Goal: Communication & Community: Answer question/provide support

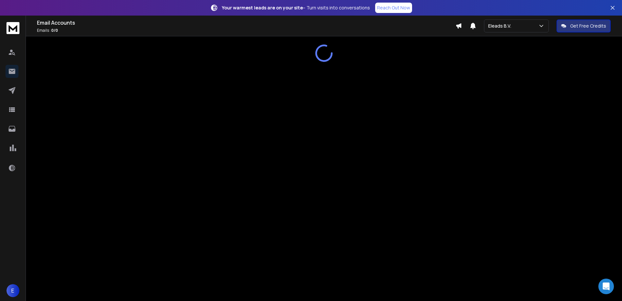
click at [353, 212] on div "Your warmest leads are on your site – Turn visits into conversations Reach Out …" at bounding box center [311, 150] width 622 height 301
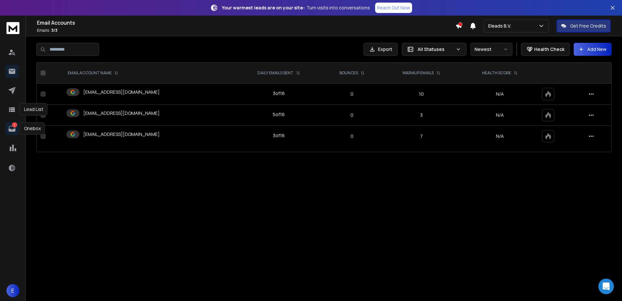
click at [15, 130] on icon at bounding box center [11, 129] width 7 height 6
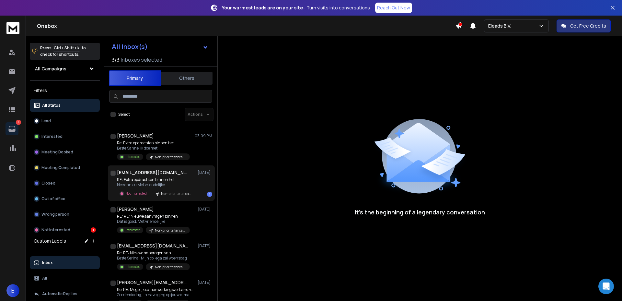
click at [180, 184] on p "Nee dank u Met vriendelijke" at bounding box center [156, 184] width 78 height 5
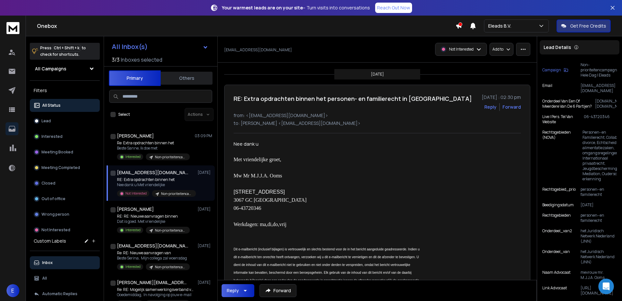
click at [484, 106] on button "Reply" at bounding box center [490, 107] width 12 height 6
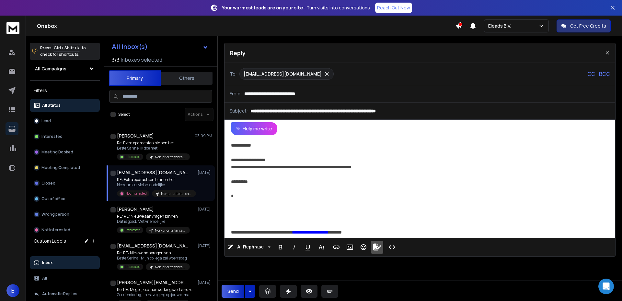
click at [379, 251] on button "Signature" at bounding box center [377, 246] width 12 height 13
click at [264, 181] on div "**********" at bounding box center [414, 181] width 367 height 7
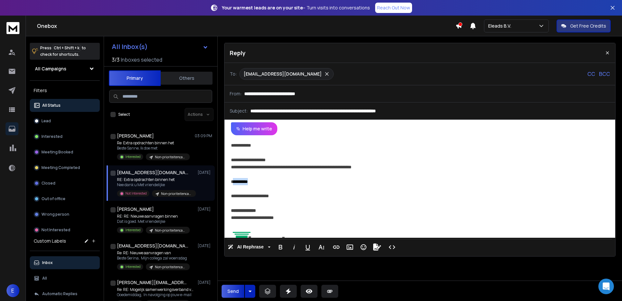
drag, startPoint x: 252, startPoint y: 182, endPoint x: 233, endPoint y: 181, distance: 19.5
click at [233, 181] on div "**********" at bounding box center [414, 181] width 367 height 7
click at [229, 292] on button "Send" at bounding box center [233, 291] width 23 height 13
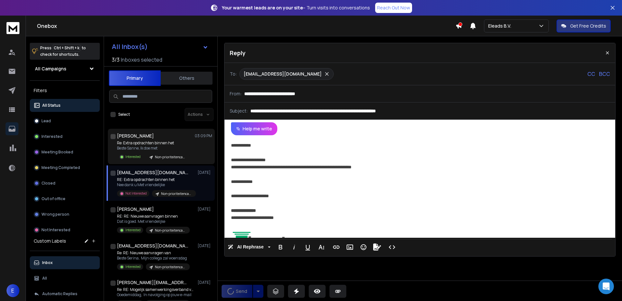
click at [168, 141] on p "Re: Extra opdrachten binnen het" at bounding box center [153, 142] width 73 height 5
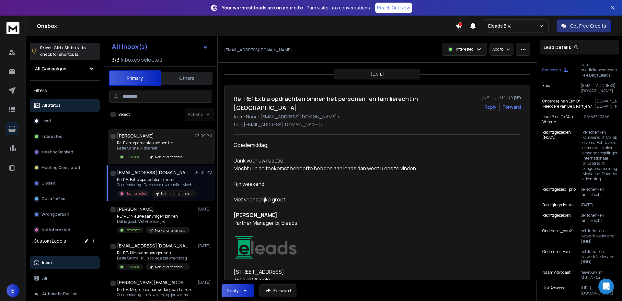
click at [133, 149] on p "Beste Sanne, Ik doe met" at bounding box center [153, 147] width 73 height 5
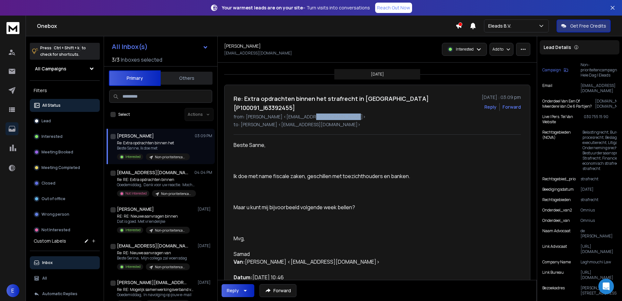
drag, startPoint x: 345, startPoint y: 115, endPoint x: 308, endPoint y: 116, distance: 37.0
click at [308, 116] on p "from: [PERSON_NAME] <[EMAIL_ADDRESS][DOMAIN_NAME]>" at bounding box center [377, 116] width 287 height 6
copy p "[DOMAIN_NAME]"
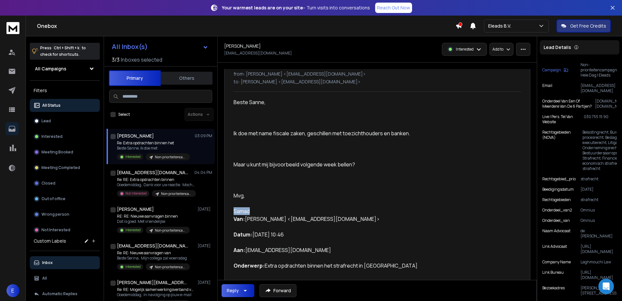
drag, startPoint x: 255, startPoint y: 211, endPoint x: 234, endPoint y: 210, distance: 20.7
copy div "Samad"
drag, startPoint x: 250, startPoint y: 210, endPoint x: 234, endPoint y: 208, distance: 16.6
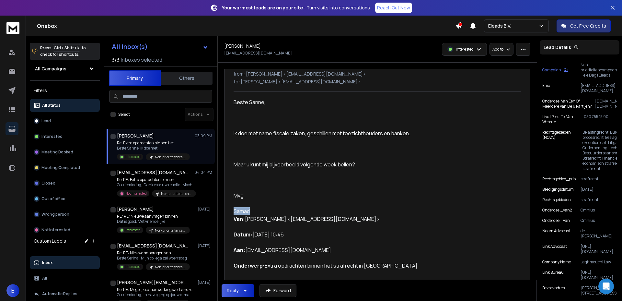
copy div "Samad"
click at [506, 51] on icon at bounding box center [508, 49] width 5 height 5
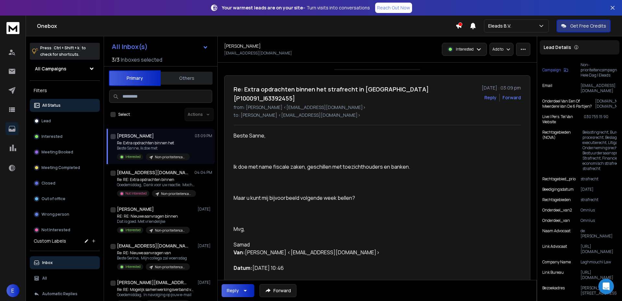
scroll to position [0, 0]
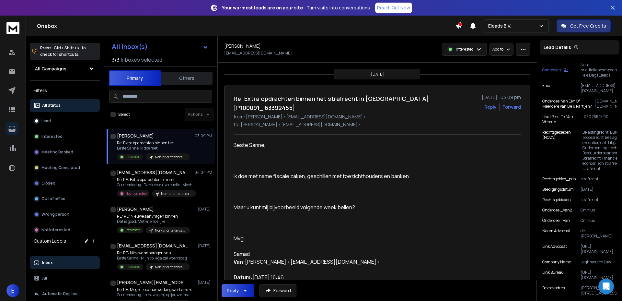
click at [484, 107] on button "Reply" at bounding box center [490, 107] width 12 height 6
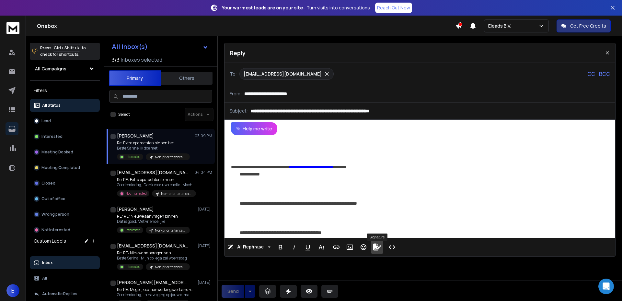
click at [378, 250] on icon "button" at bounding box center [377, 246] width 8 height 7
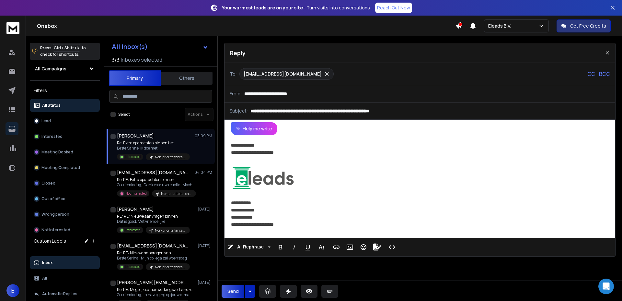
click at [232, 145] on strong "**********" at bounding box center [242, 145] width 23 height 5
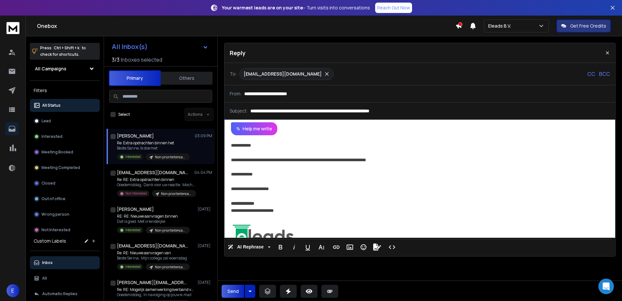
click at [233, 294] on button "Send" at bounding box center [233, 291] width 23 height 13
